Goal: Task Accomplishment & Management: Manage account settings

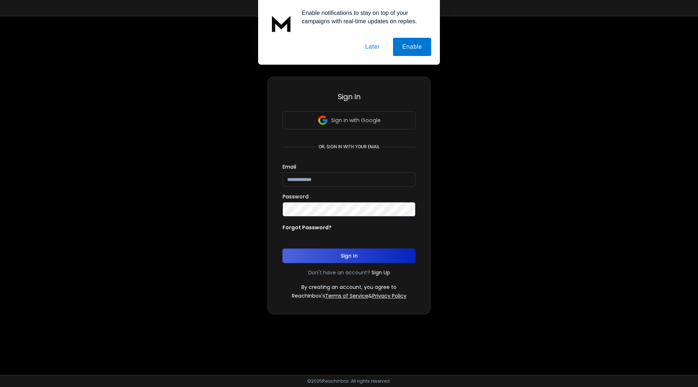
paste input "**********"
click at [370, 179] on input "email" at bounding box center [349, 179] width 133 height 15
type input "**********"
click at [391, 257] on button "Sign In" at bounding box center [349, 256] width 133 height 15
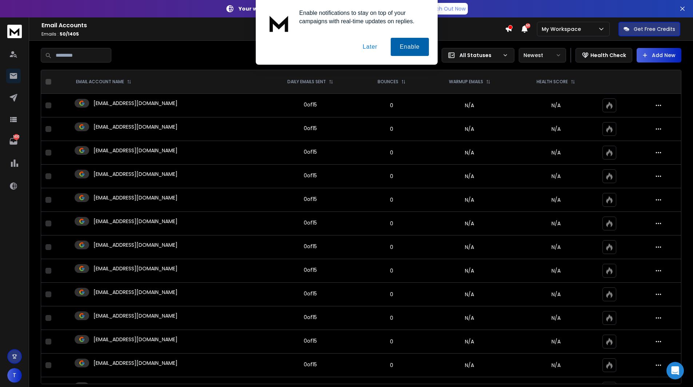
click at [412, 44] on button "Enable" at bounding box center [410, 47] width 38 height 18
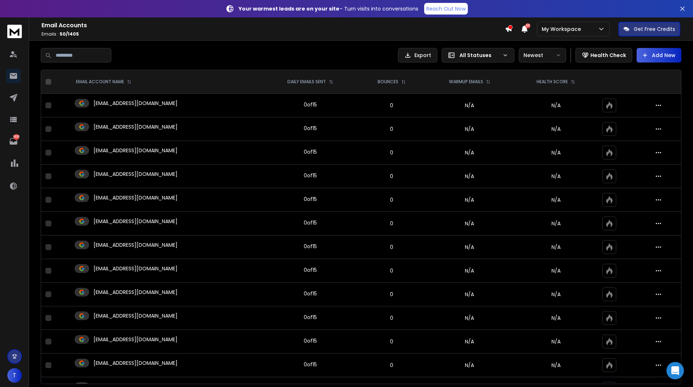
click at [668, 56] on button "Add New" at bounding box center [658, 55] width 45 height 15
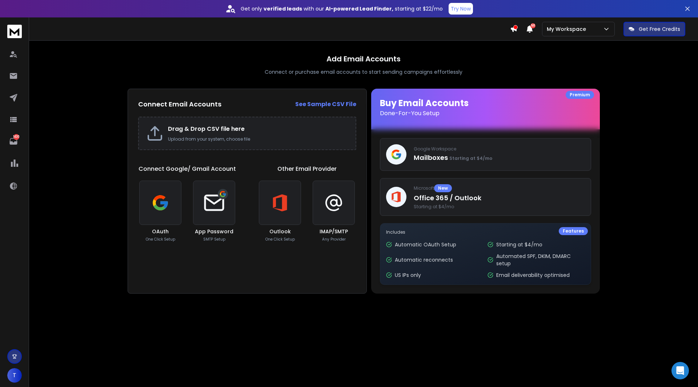
click at [163, 212] on icon at bounding box center [160, 203] width 18 height 22
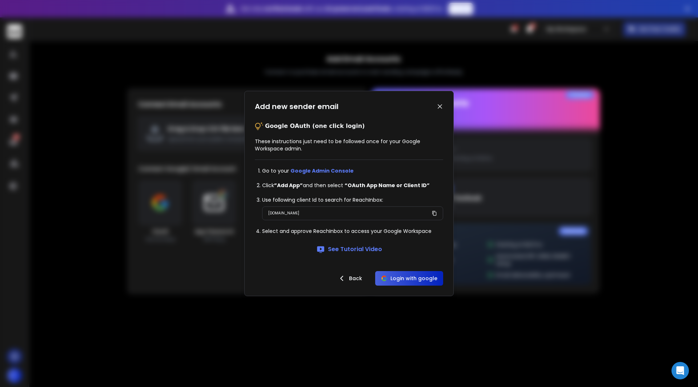
click at [400, 277] on button "Login with google" at bounding box center [409, 278] width 68 height 15
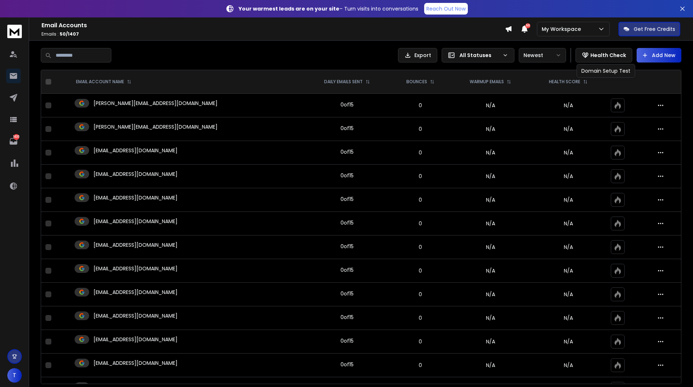
click at [649, 55] on button "Add New" at bounding box center [658, 55] width 45 height 15
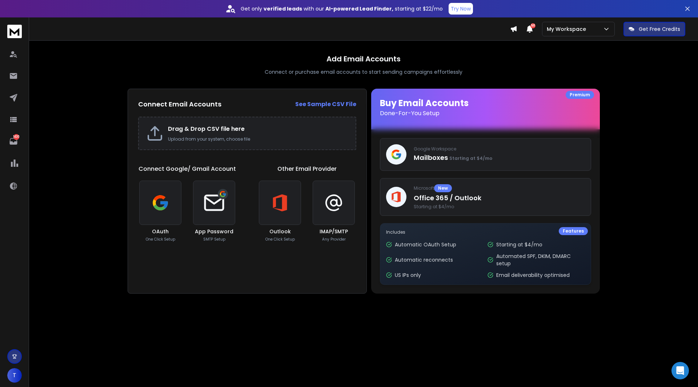
click at [159, 216] on div at bounding box center [160, 203] width 42 height 44
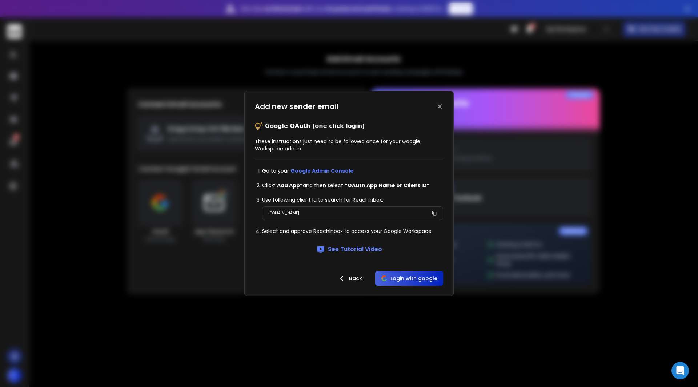
click at [400, 277] on button "Login with google" at bounding box center [409, 278] width 68 height 15
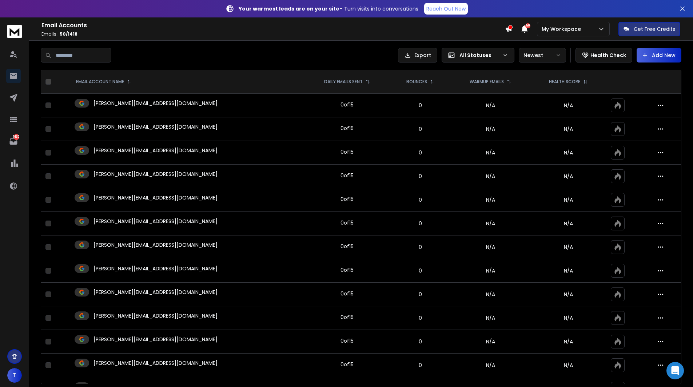
click at [656, 60] on button "Add New" at bounding box center [658, 55] width 45 height 15
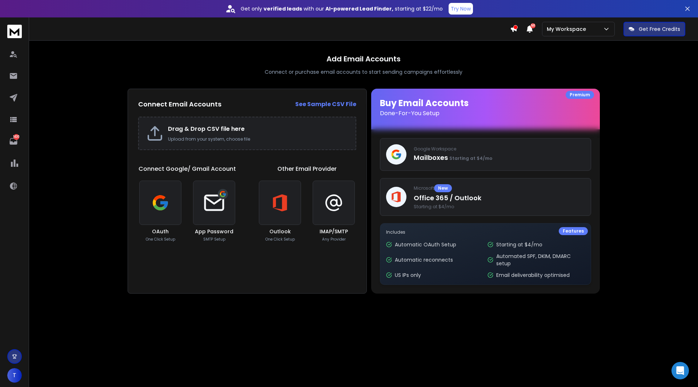
click at [157, 211] on icon at bounding box center [160, 203] width 18 height 22
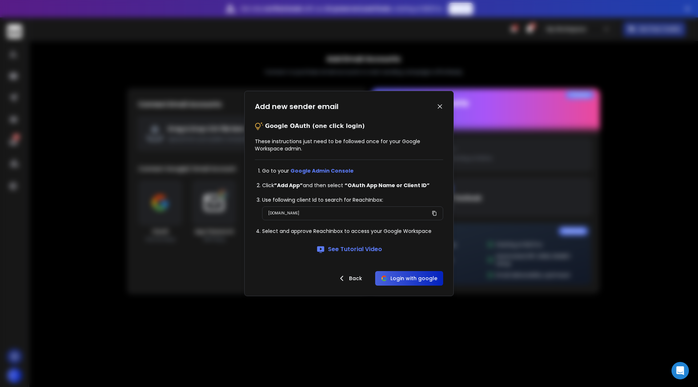
click at [401, 282] on button "Login with google" at bounding box center [409, 278] width 68 height 15
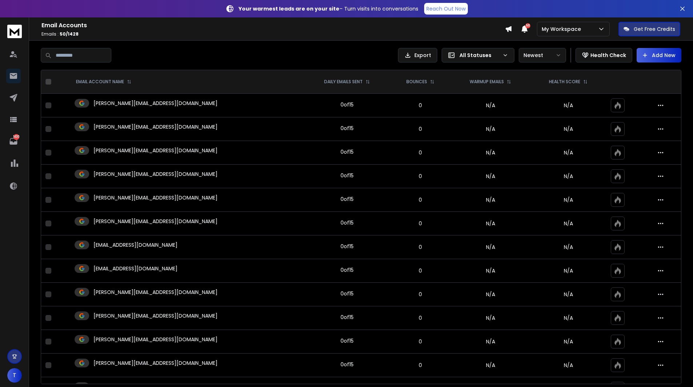
click at [650, 59] on button "Add New" at bounding box center [658, 55] width 45 height 15
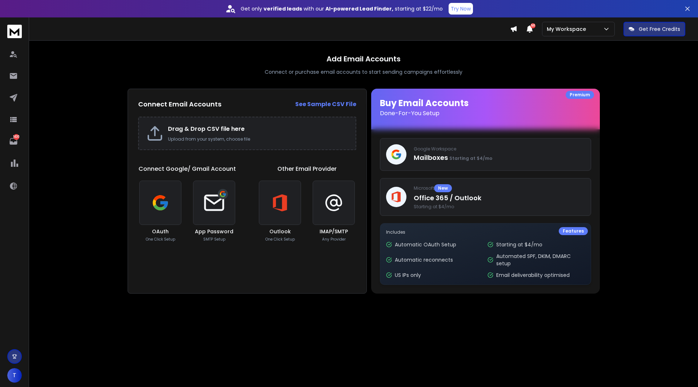
click at [161, 219] on div at bounding box center [160, 203] width 42 height 44
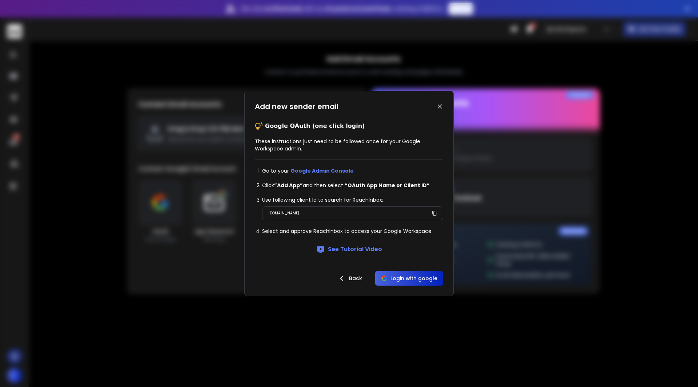
click at [417, 277] on button "Login with google" at bounding box center [409, 278] width 68 height 15
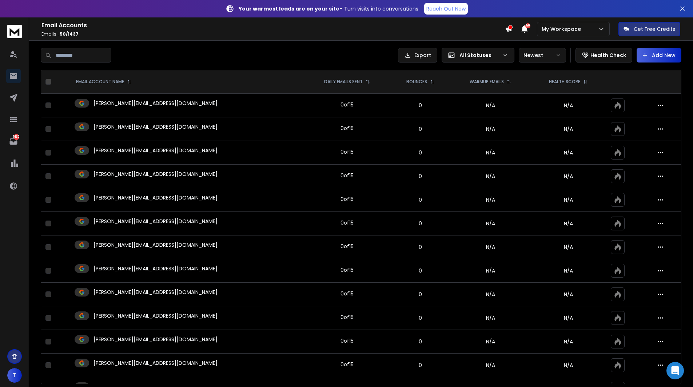
click at [663, 59] on button "Add New" at bounding box center [658, 55] width 45 height 15
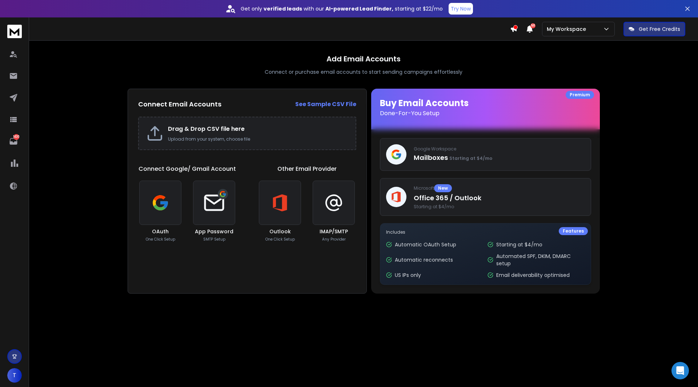
click at [161, 197] on icon at bounding box center [160, 198] width 12 height 6
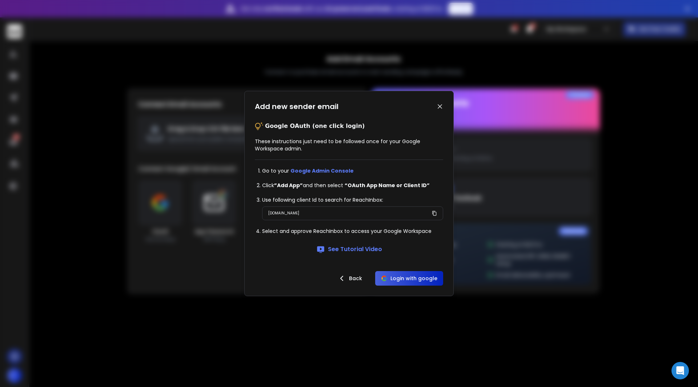
click at [430, 278] on button "Login with google" at bounding box center [409, 278] width 68 height 15
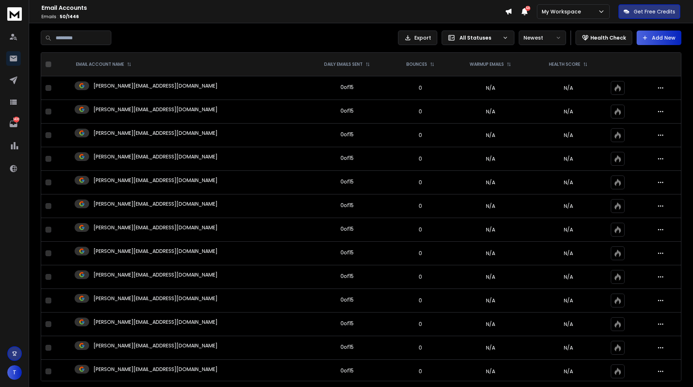
click at [658, 36] on button "Add New" at bounding box center [658, 38] width 45 height 15
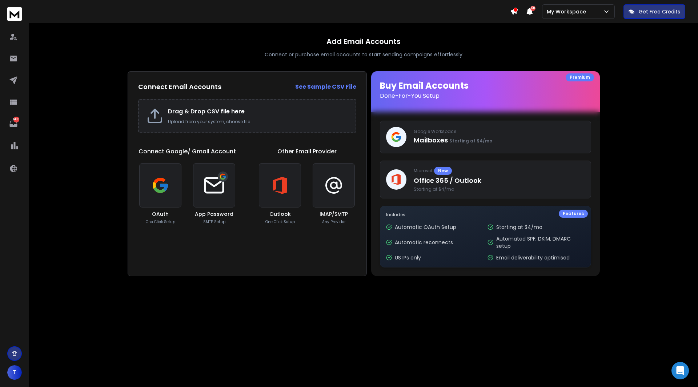
click at [153, 186] on icon at bounding box center [160, 186] width 18 height 22
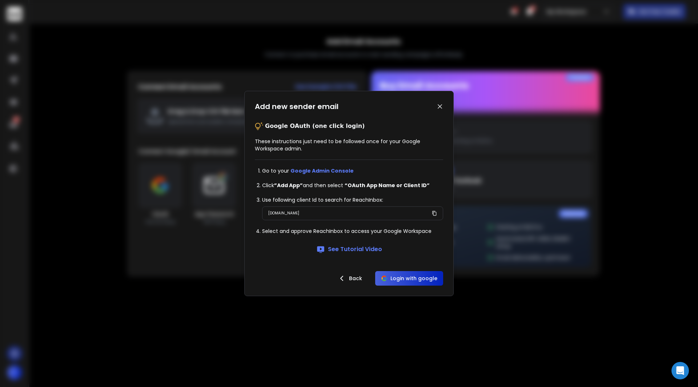
click at [415, 280] on button "Login with google" at bounding box center [409, 278] width 68 height 15
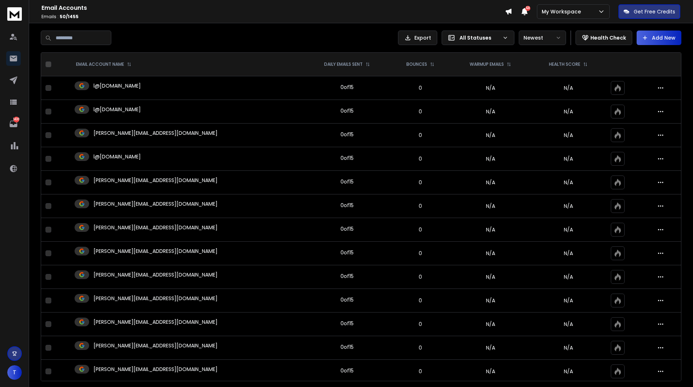
click at [663, 33] on button "Add New" at bounding box center [658, 38] width 45 height 15
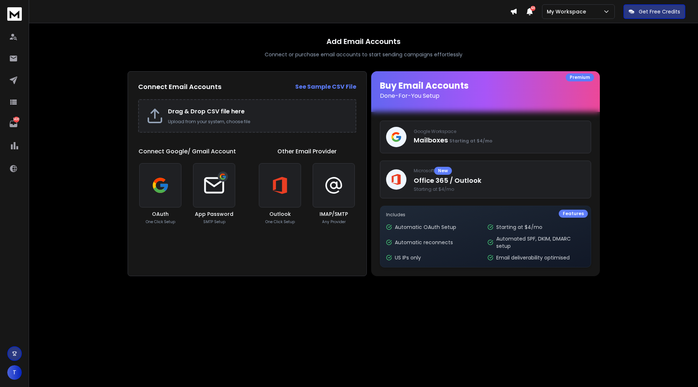
click at [159, 184] on icon at bounding box center [160, 186] width 18 height 22
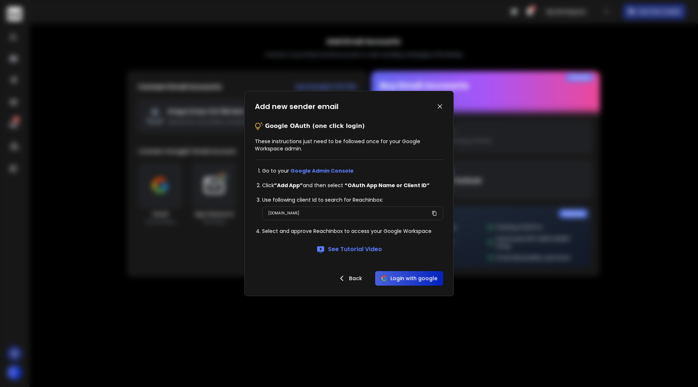
click at [404, 277] on button "Login with google" at bounding box center [409, 278] width 68 height 15
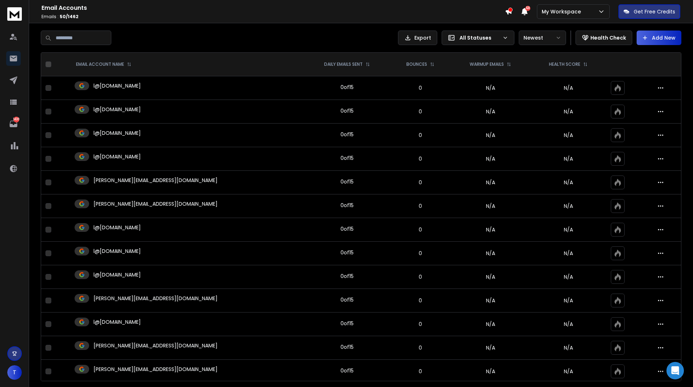
click at [650, 45] on button "Add New" at bounding box center [658, 38] width 45 height 15
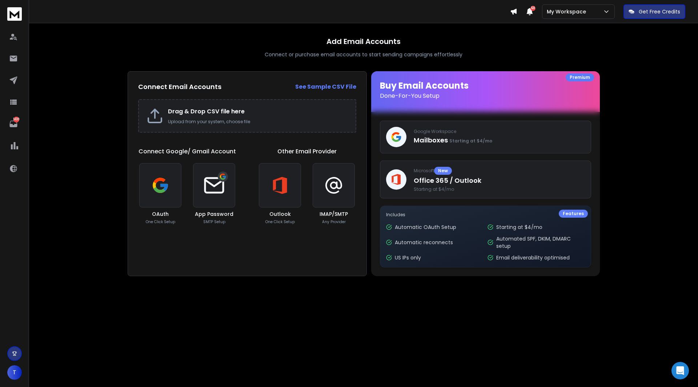
click at [163, 192] on icon at bounding box center [160, 190] width 12 height 6
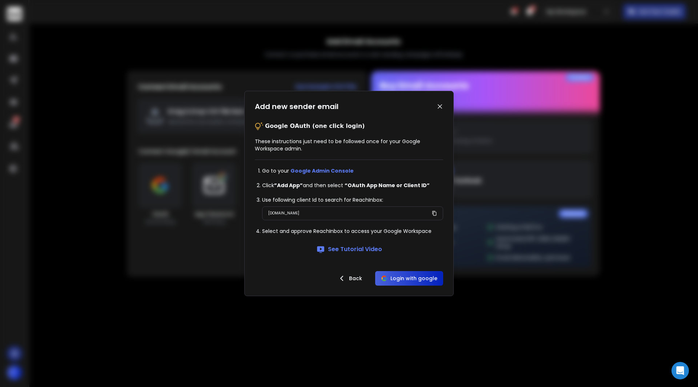
click at [404, 278] on button "Login with google" at bounding box center [409, 278] width 68 height 15
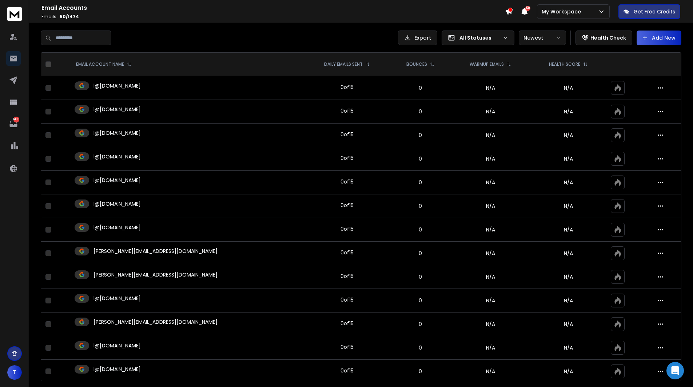
click at [670, 38] on button "Add New" at bounding box center [658, 38] width 45 height 15
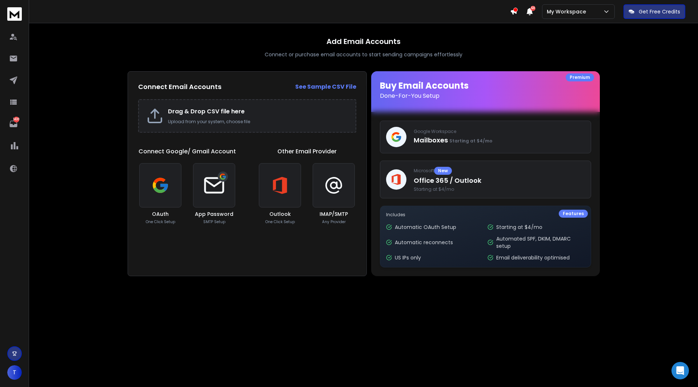
click at [147, 187] on div at bounding box center [160, 185] width 42 height 44
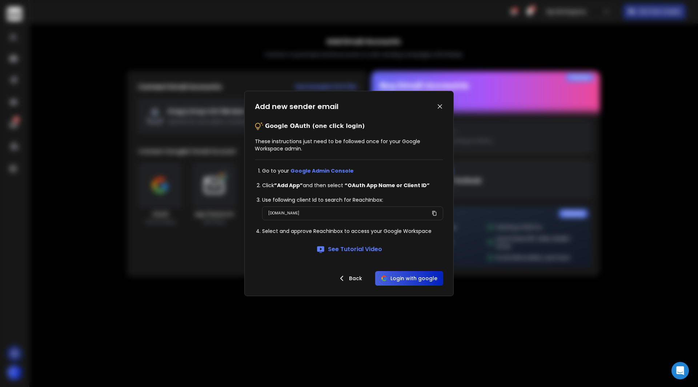
click at [393, 273] on button "Login with google" at bounding box center [409, 278] width 68 height 15
click at [415, 281] on button "Login with google" at bounding box center [409, 278] width 68 height 15
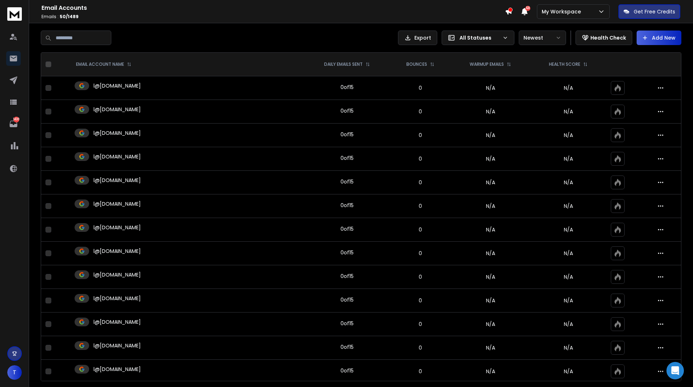
click at [666, 37] on button "Add New" at bounding box center [658, 38] width 45 height 15
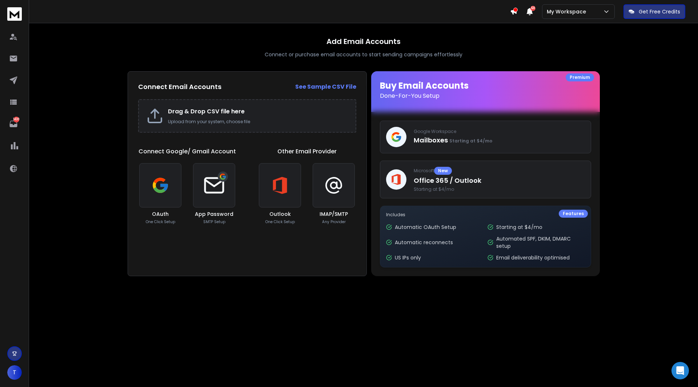
click at [152, 182] on div at bounding box center [160, 185] width 42 height 44
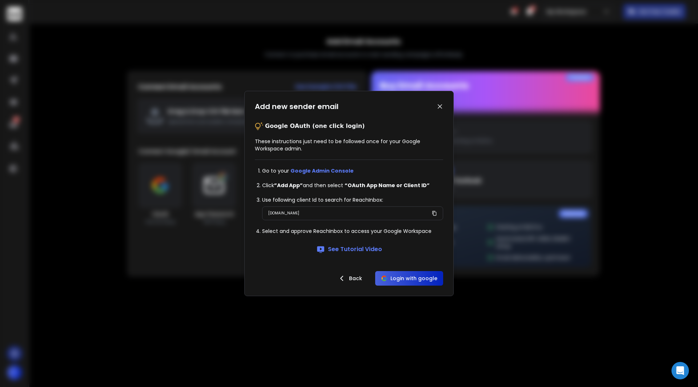
click at [423, 280] on button "Login with google" at bounding box center [409, 278] width 68 height 15
